Goal: Task Accomplishment & Management: Use online tool/utility

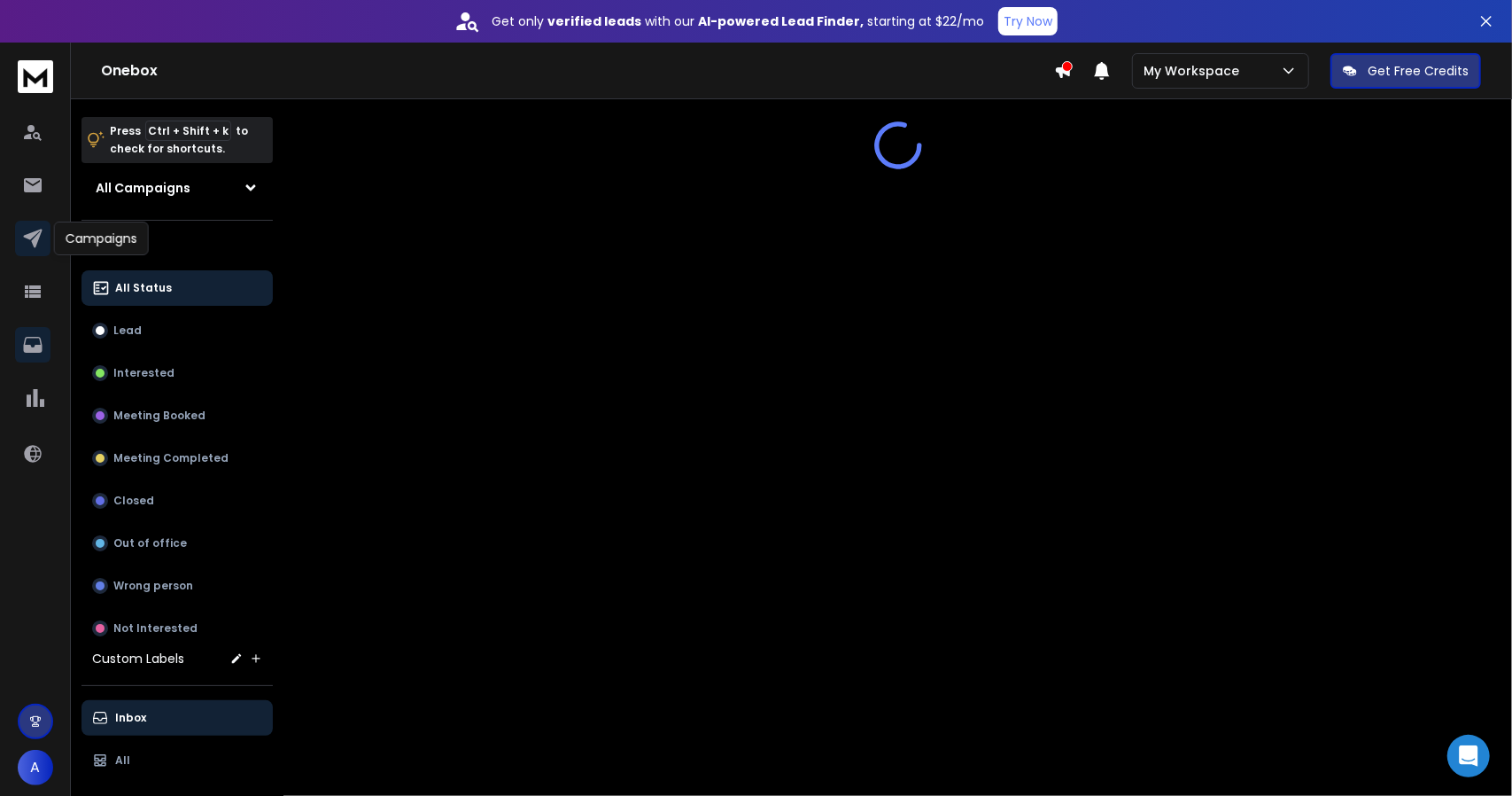
click at [35, 235] on icon at bounding box center [33, 238] width 21 height 21
